Goal: Task Accomplishment & Management: Manage account settings

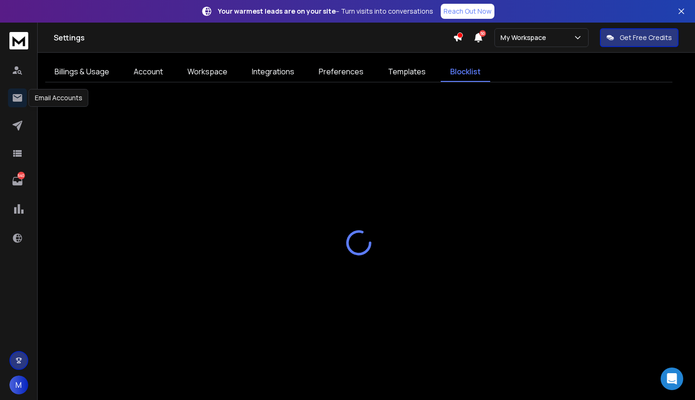
click at [21, 98] on icon at bounding box center [17, 98] width 9 height 8
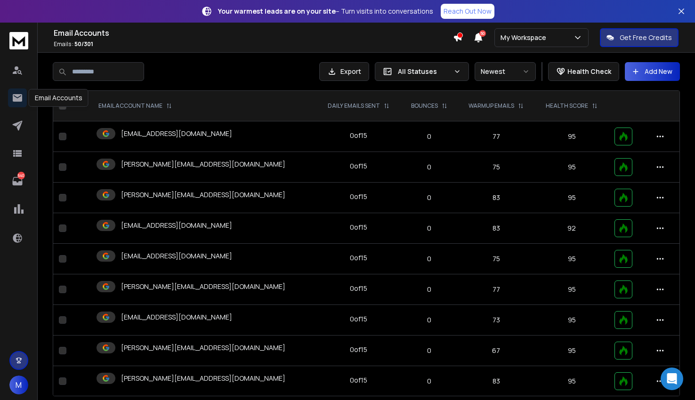
click at [24, 96] on link at bounding box center [17, 98] width 19 height 19
click at [559, 104] on p "HEALTH SCORE" at bounding box center [567, 106] width 42 height 8
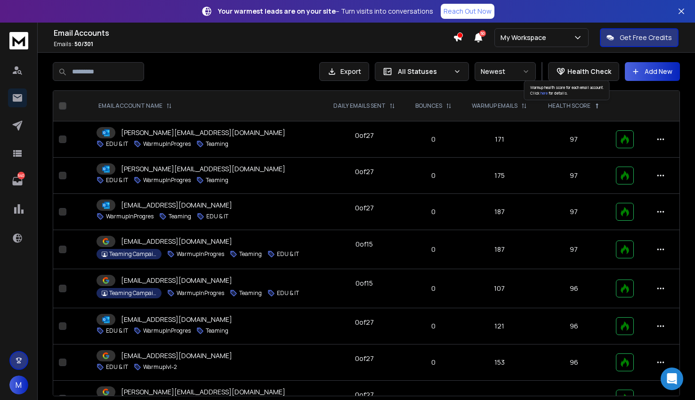
click at [568, 104] on p "HEALTH SCORE" at bounding box center [569, 106] width 42 height 8
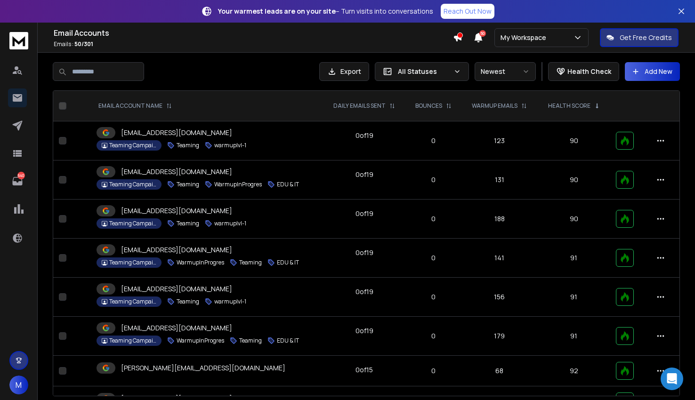
click at [437, 71] on p "All Statuses" at bounding box center [424, 71] width 52 height 9
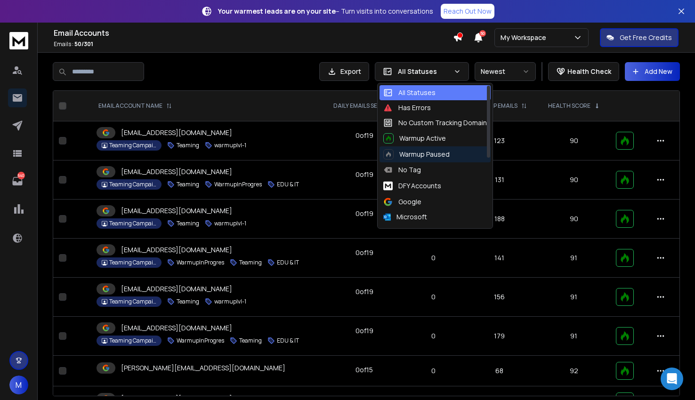
click at [438, 152] on div "Warmup Paused" at bounding box center [416, 154] width 66 height 10
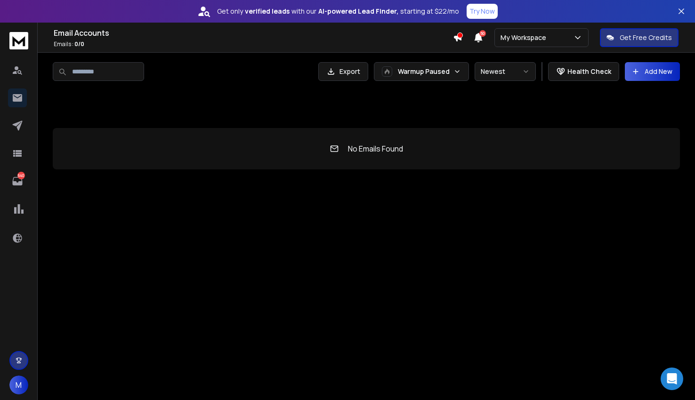
click at [417, 76] on p "Warmup Paused" at bounding box center [424, 71] width 52 height 9
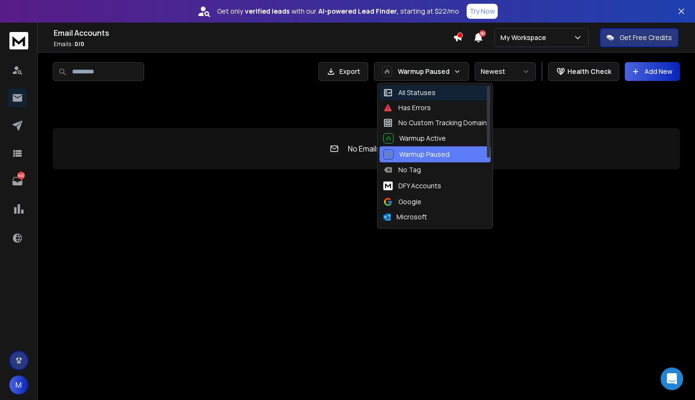
click at [417, 92] on div "All Statuses" at bounding box center [409, 92] width 52 height 9
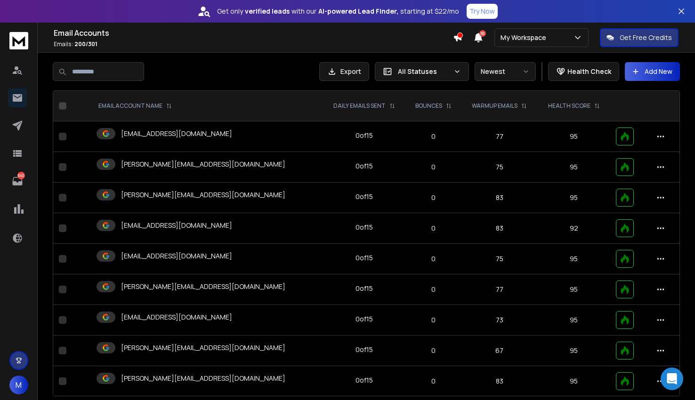
click at [523, 107] on icon at bounding box center [524, 106] width 6 height 6
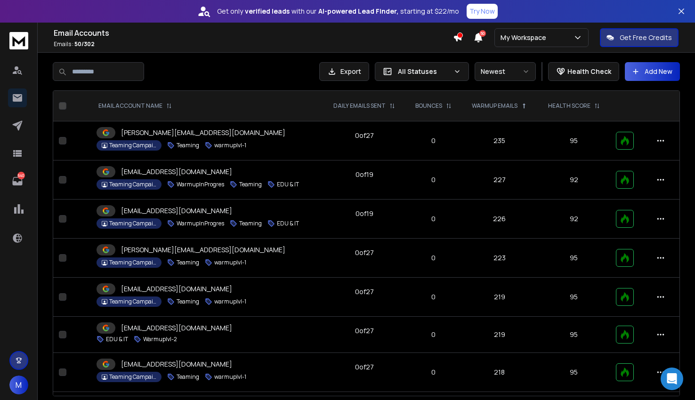
click at [523, 107] on icon at bounding box center [524, 106] width 6 height 6
